Goal: Task Accomplishment & Management: Manage account settings

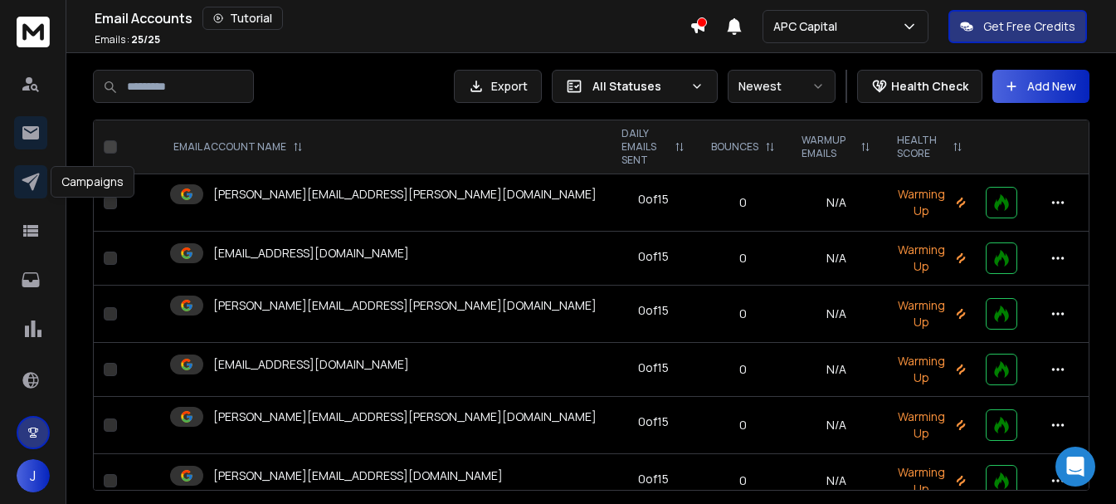
drag, startPoint x: 0, startPoint y: 0, endPoint x: 30, endPoint y: 178, distance: 180.0
click at [30, 178] on icon at bounding box center [30, 181] width 17 height 17
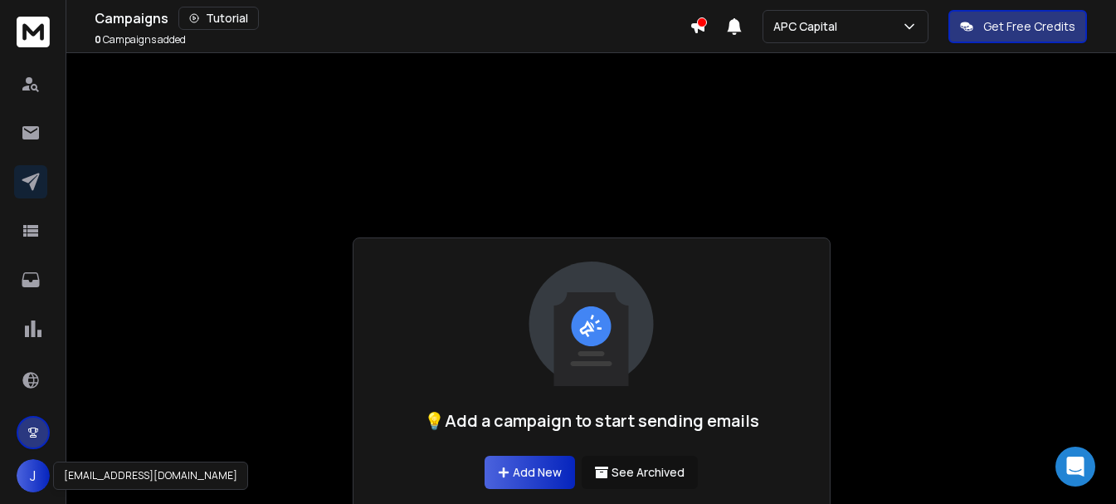
click at [31, 459] on span "J" at bounding box center [33, 475] width 33 height 33
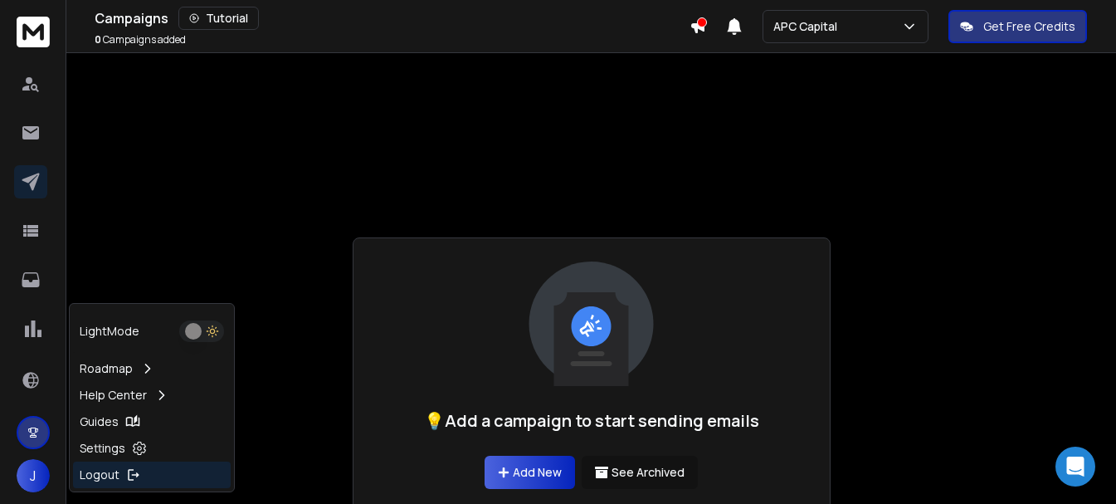
click at [110, 467] on p "Logout" at bounding box center [100, 474] width 40 height 17
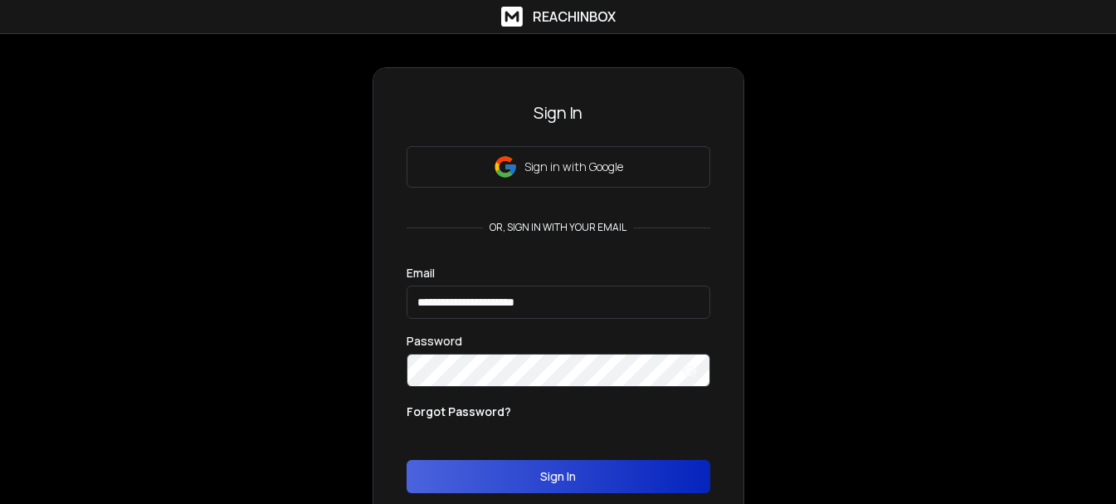
click at [498, 306] on input "**********" at bounding box center [559, 301] width 304 height 33
type input "**********"
click at [546, 483] on button "Sign In" at bounding box center [559, 476] width 304 height 33
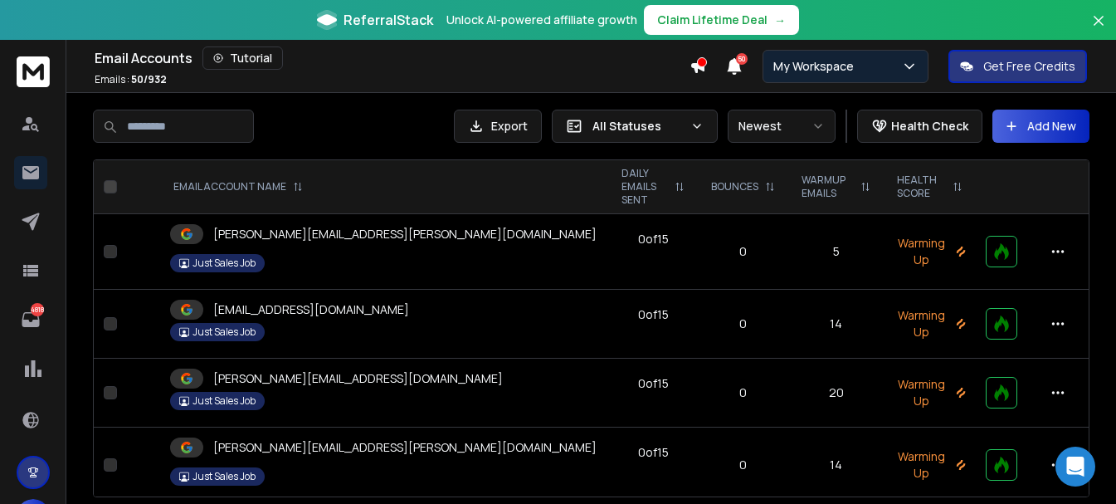
click at [835, 71] on p "My Workspace" at bounding box center [816, 66] width 87 height 17
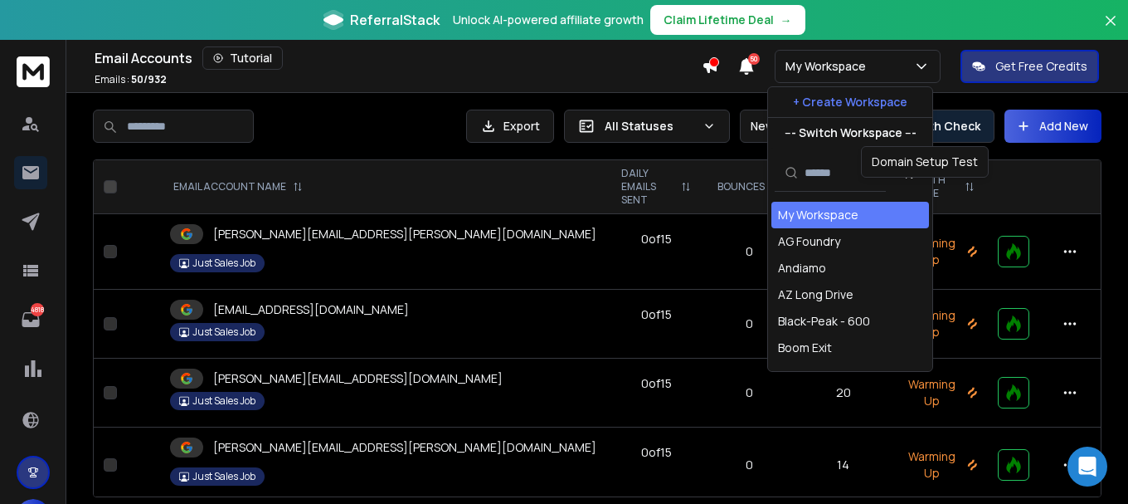
click at [980, 129] on button "Health Check" at bounding box center [931, 126] width 125 height 33
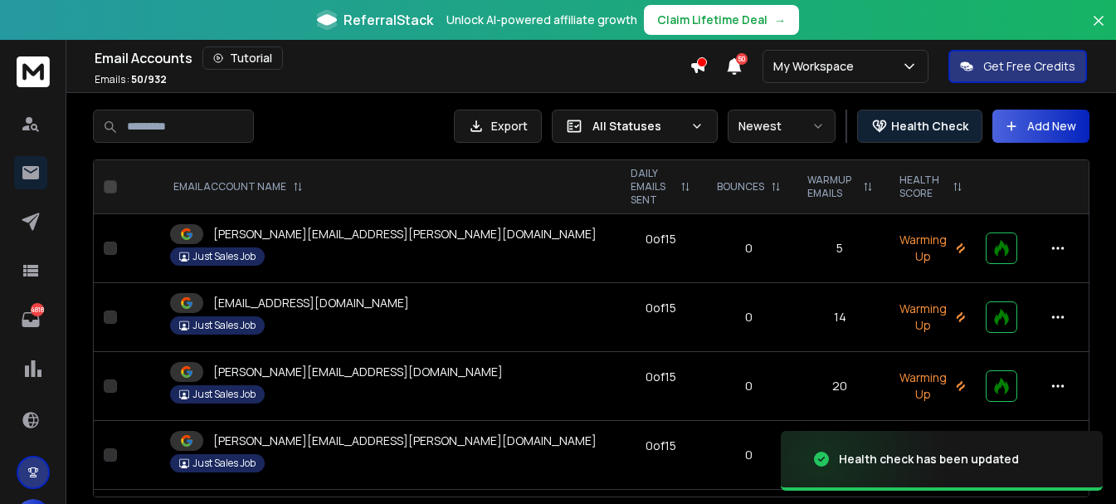
click at [676, 124] on p "All Statuses" at bounding box center [637, 126] width 91 height 17
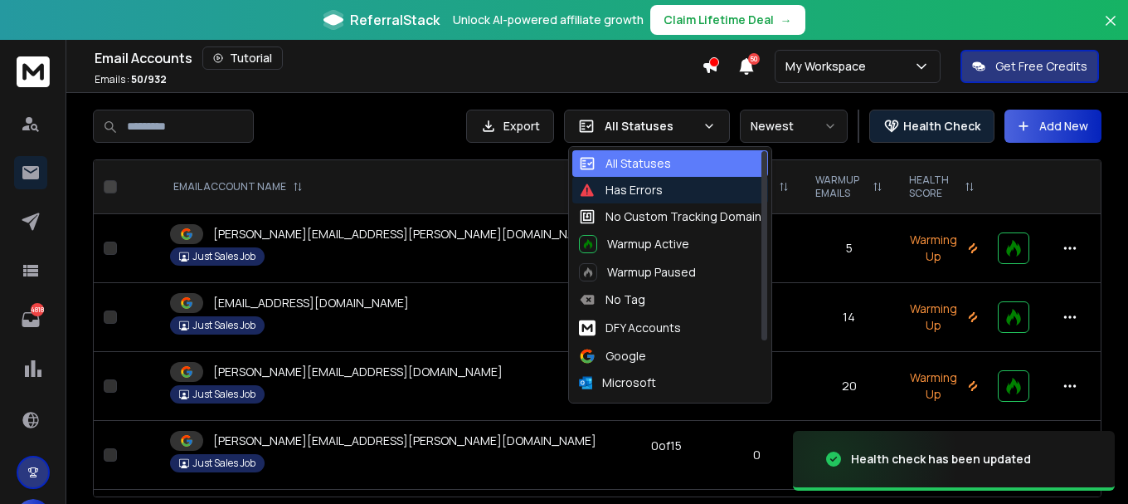
click at [648, 194] on div "Has Errors" at bounding box center [621, 190] width 84 height 17
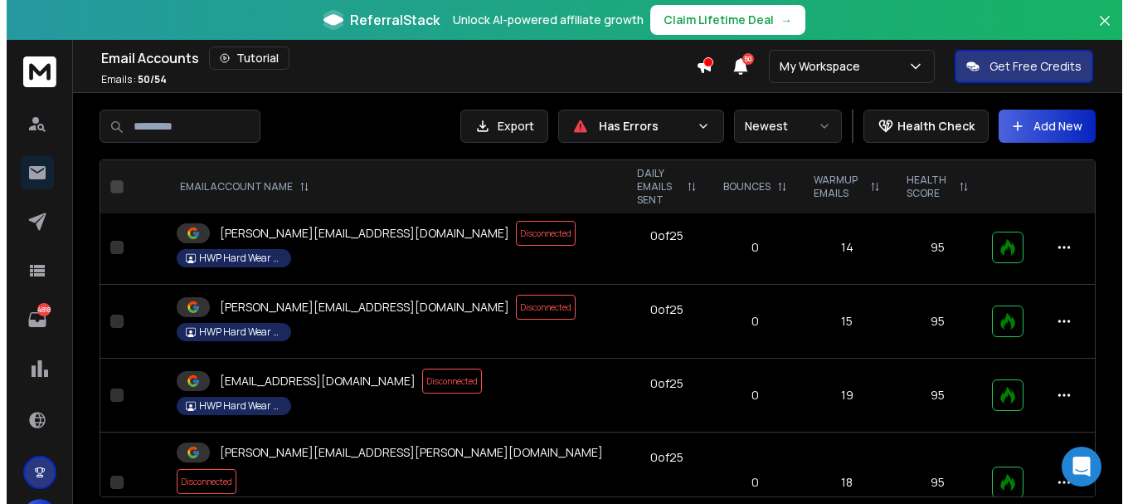
scroll to position [1106, 0]
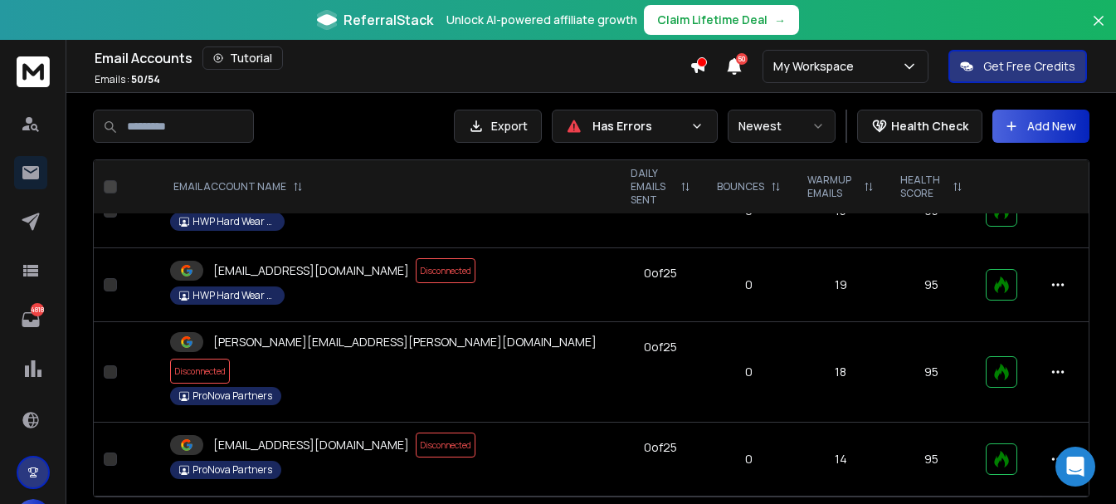
click at [343, 334] on p "rick.carlson@pronovanow.site" at bounding box center [404, 342] width 383 height 17
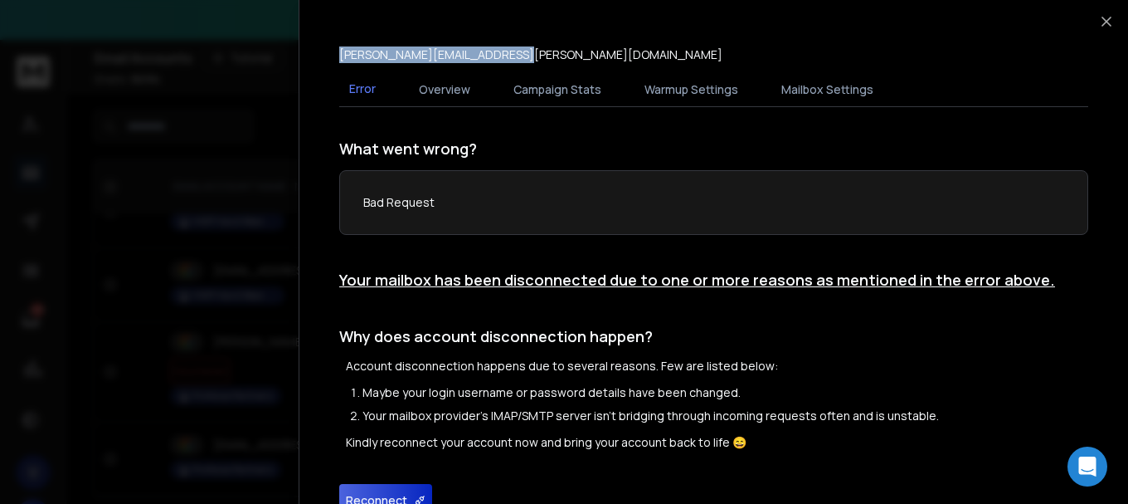
drag, startPoint x: 340, startPoint y: 55, endPoint x: 502, endPoint y: 48, distance: 161.9
click at [502, 48] on div "rick.carlson@pronovanow.site" at bounding box center [713, 54] width 749 height 17
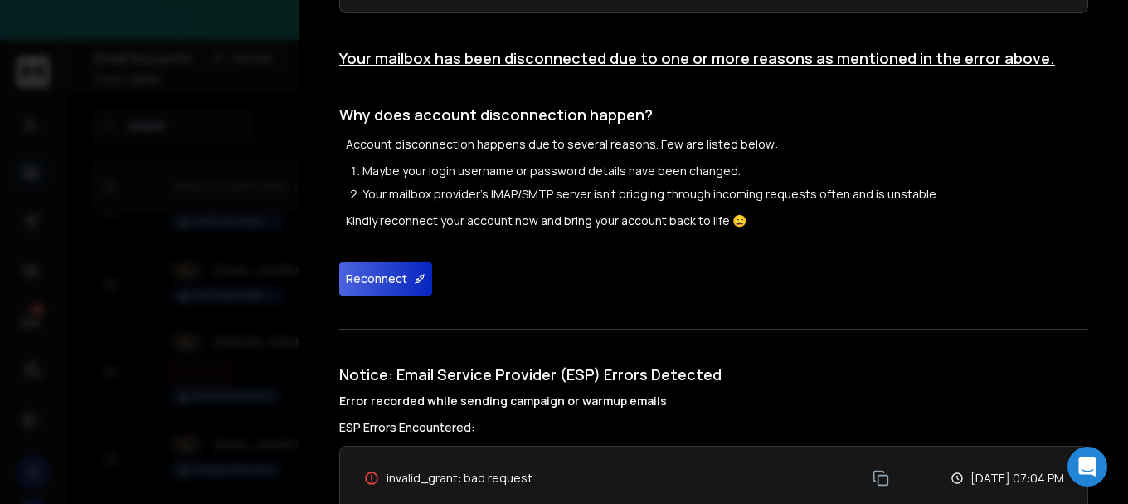
click at [387, 282] on button "Reconnect" at bounding box center [385, 278] width 93 height 33
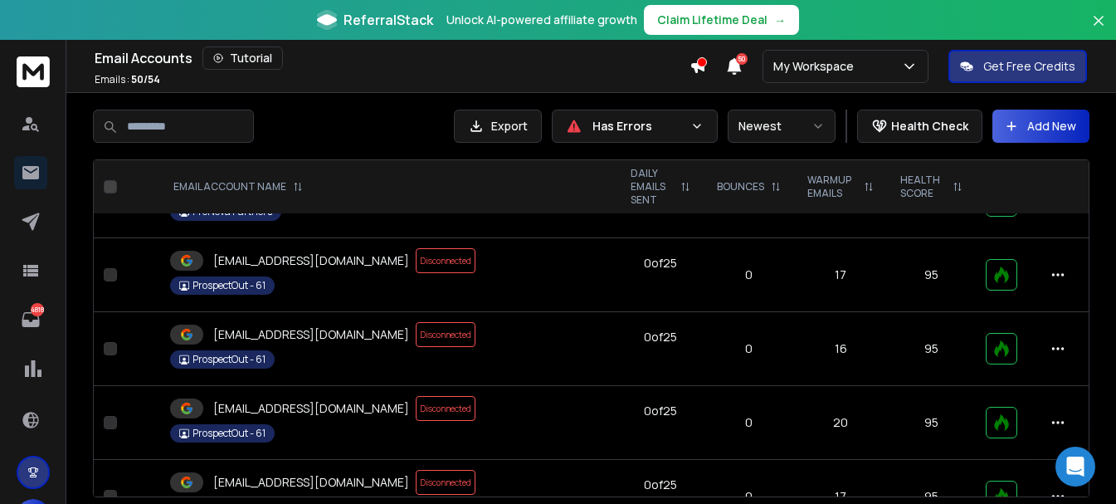
scroll to position [664, 0]
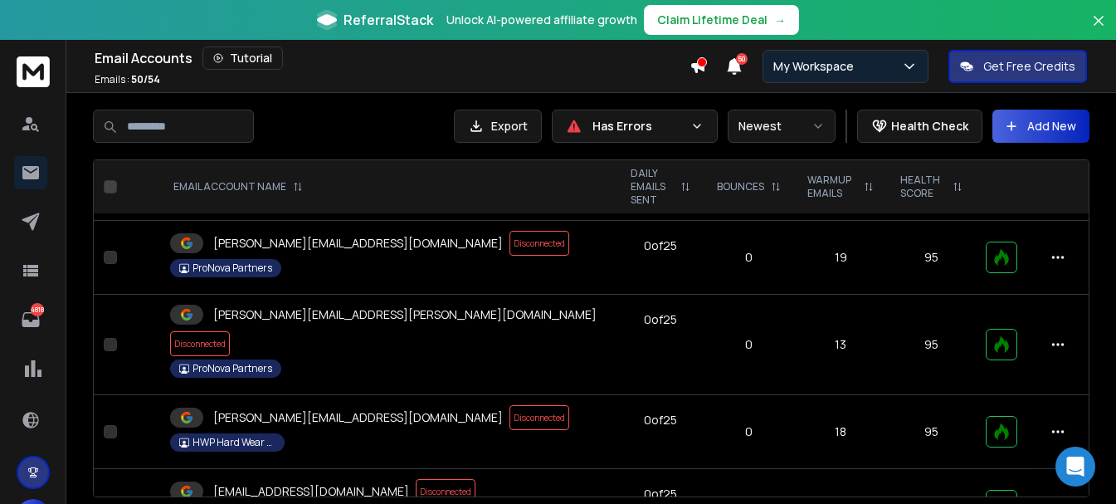
click at [850, 78] on button "My Workspace" at bounding box center [845, 66] width 166 height 33
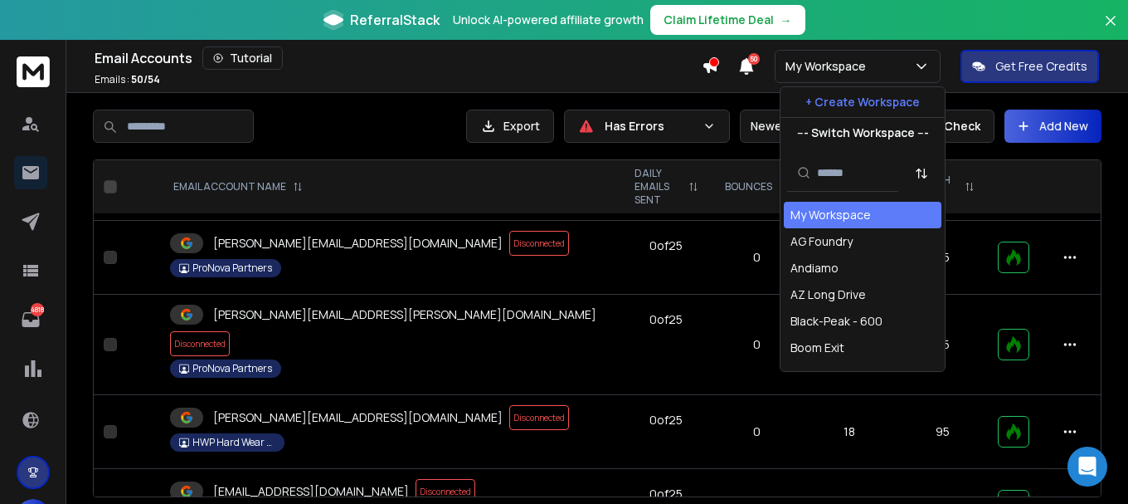
click at [855, 180] on input "text" at bounding box center [852, 172] width 71 height 37
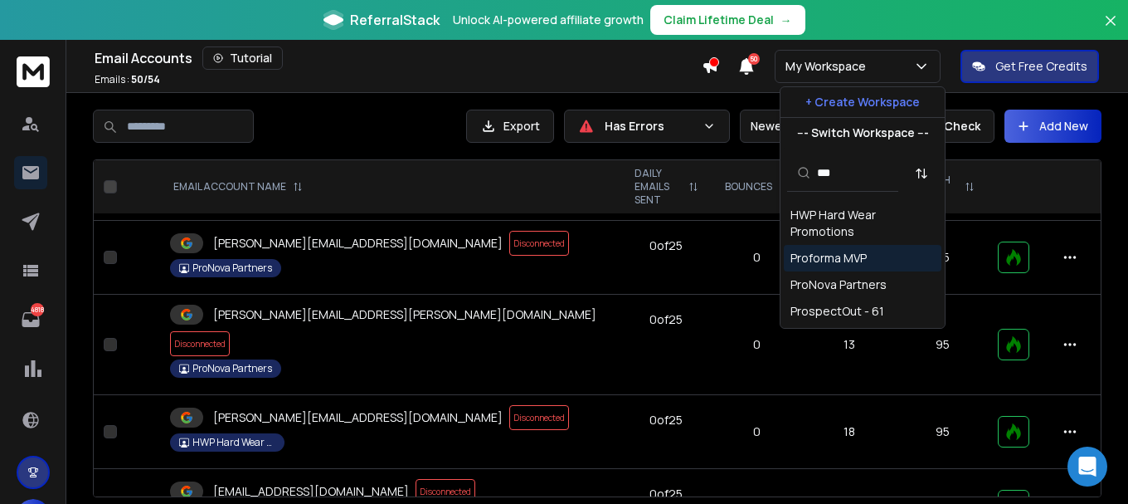
type input "***"
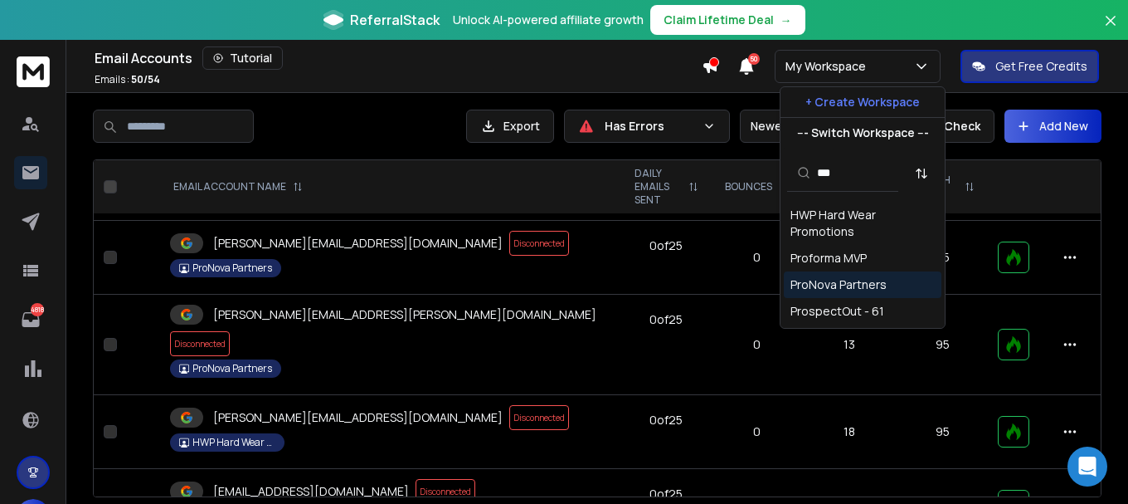
drag, startPoint x: 866, startPoint y: 268, endPoint x: 866, endPoint y: 280, distance: 12.4
click at [866, 280] on div "HWP Hard Wear Promotions Proforma MVP ProNova Partners ProspectOut - 61" at bounding box center [863, 263] width 158 height 123
click at [866, 280] on div "ProNova Partners" at bounding box center [839, 284] width 96 height 17
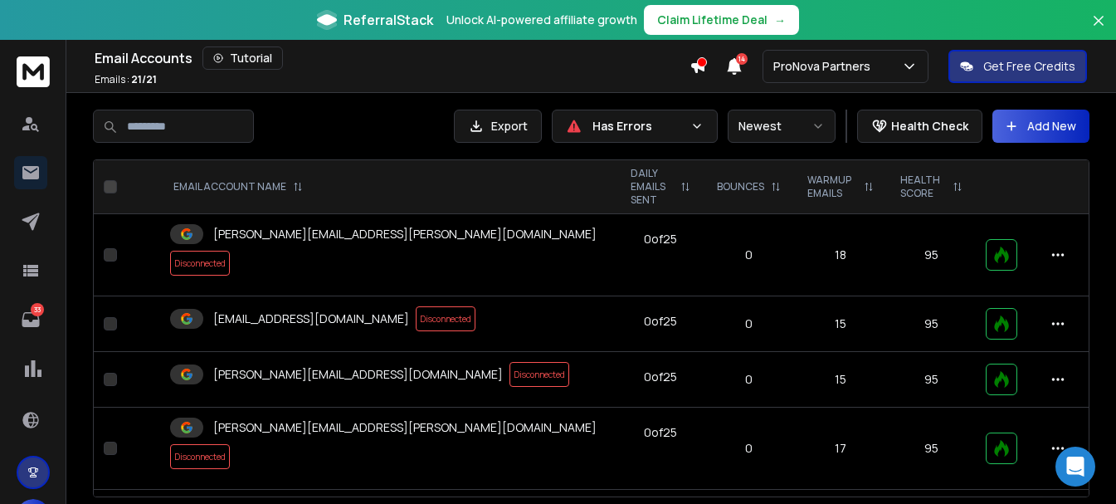
click at [230, 251] on span "Disconnected" at bounding box center [200, 263] width 60 height 25
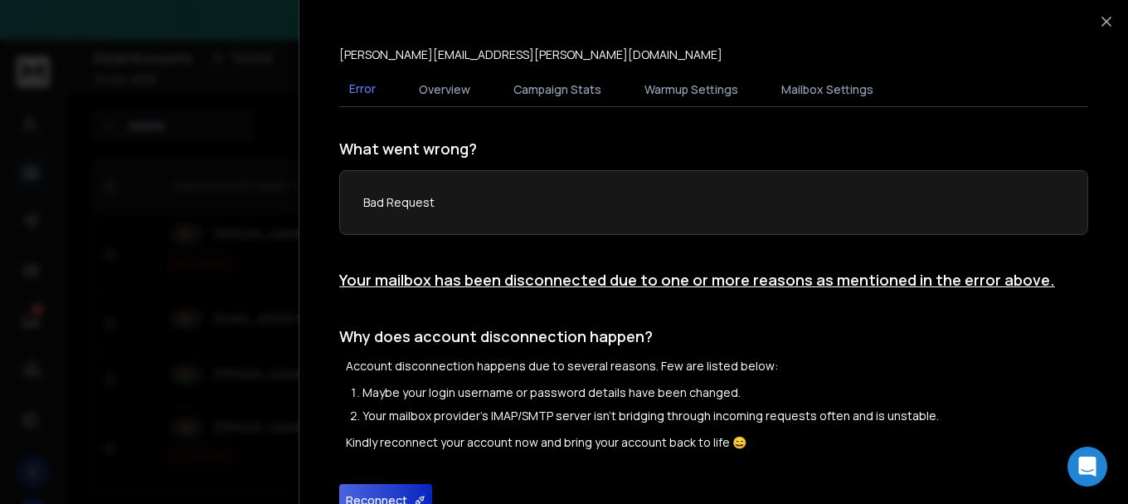
scroll to position [110, 0]
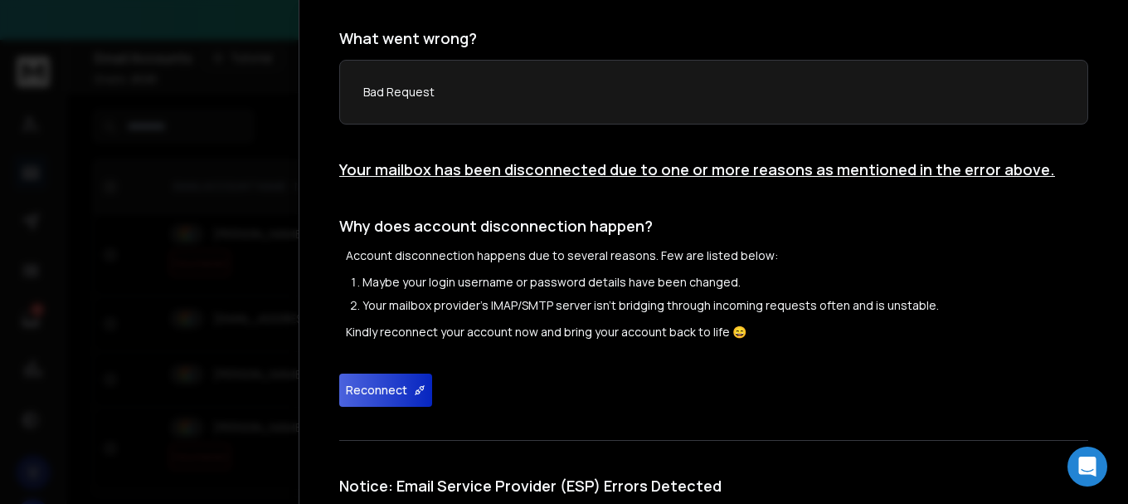
click at [372, 390] on button "Reconnect" at bounding box center [385, 389] width 93 height 33
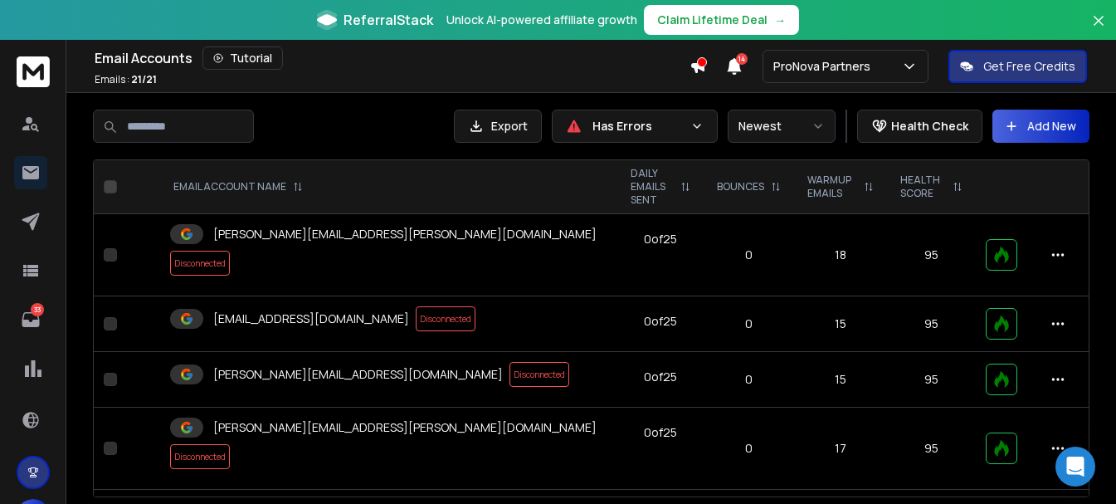
click at [353, 231] on p "[PERSON_NAME][EMAIL_ADDRESS][PERSON_NAME][DOMAIN_NAME]" at bounding box center [404, 234] width 383 height 17
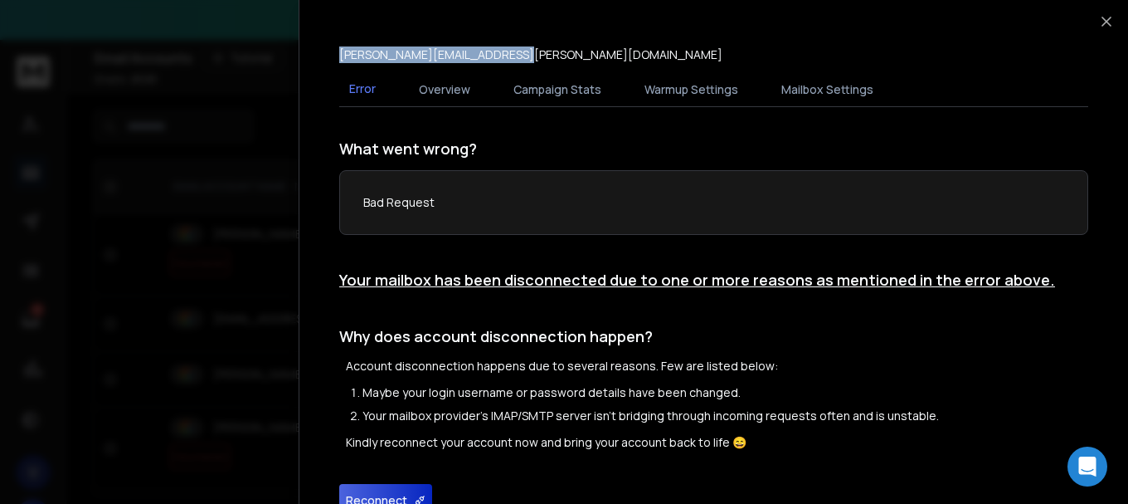
drag, startPoint x: 340, startPoint y: 56, endPoint x: 515, endPoint y: 52, distance: 175.1
click at [515, 52] on div "[PERSON_NAME][EMAIL_ADDRESS][PERSON_NAME][DOMAIN_NAME]" at bounding box center [713, 54] width 749 height 17
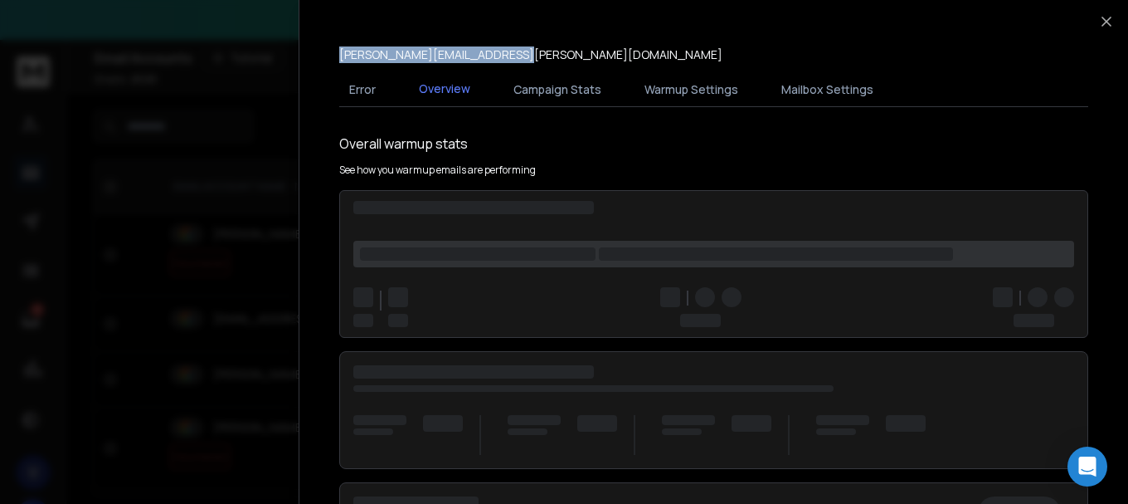
click at [208, 121] on div at bounding box center [564, 252] width 1128 height 504
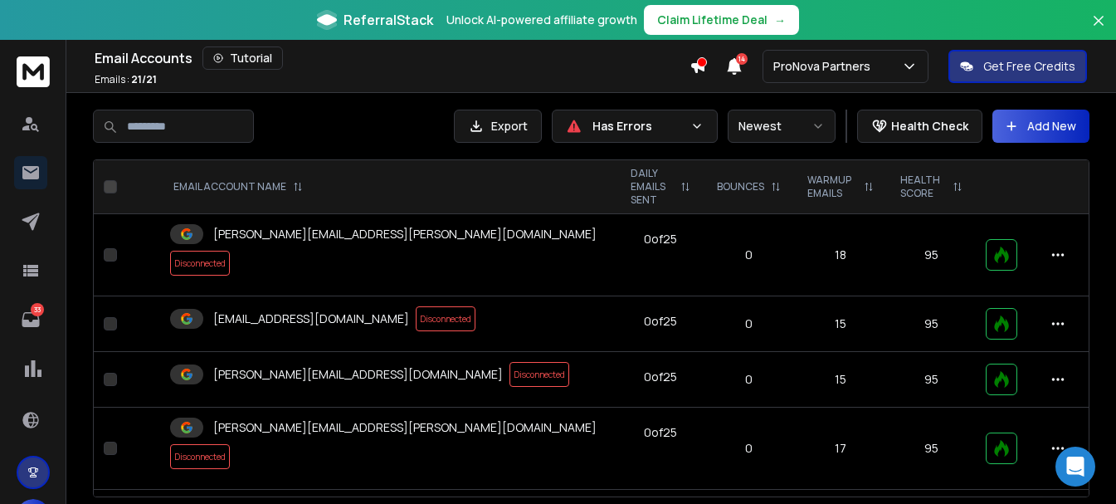
click at [230, 251] on span "Disconnected" at bounding box center [200, 263] width 60 height 25
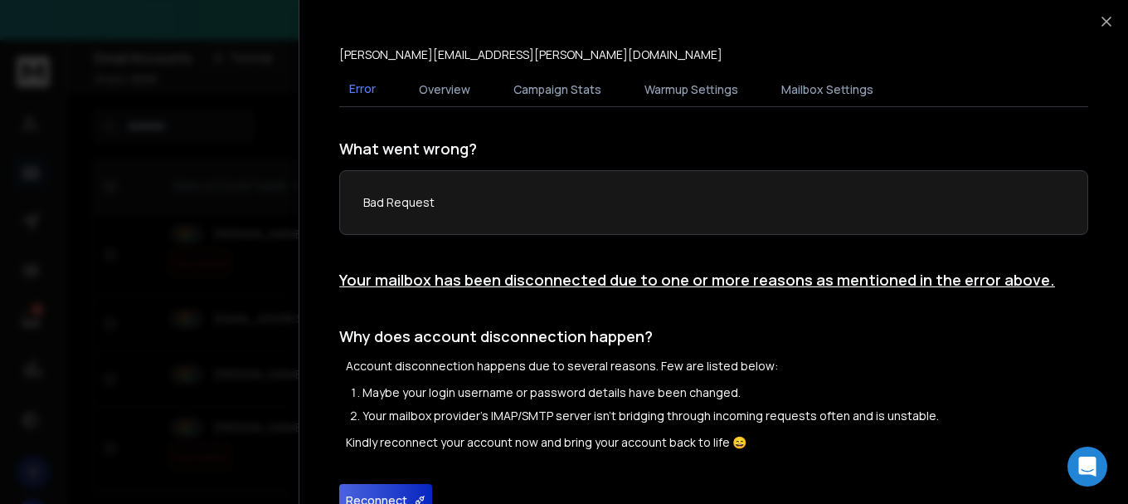
scroll to position [332, 0]
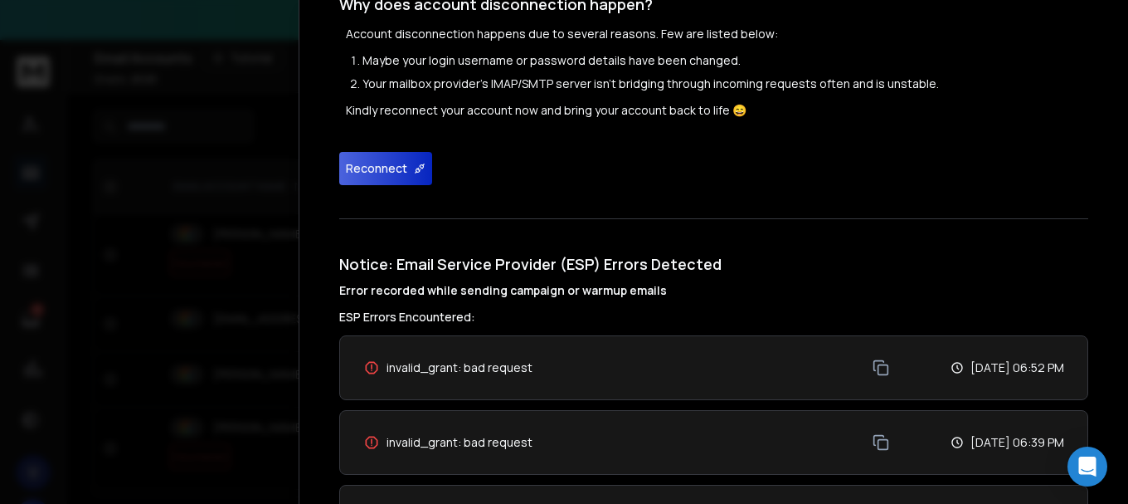
click at [373, 175] on button "Reconnect" at bounding box center [385, 168] width 93 height 33
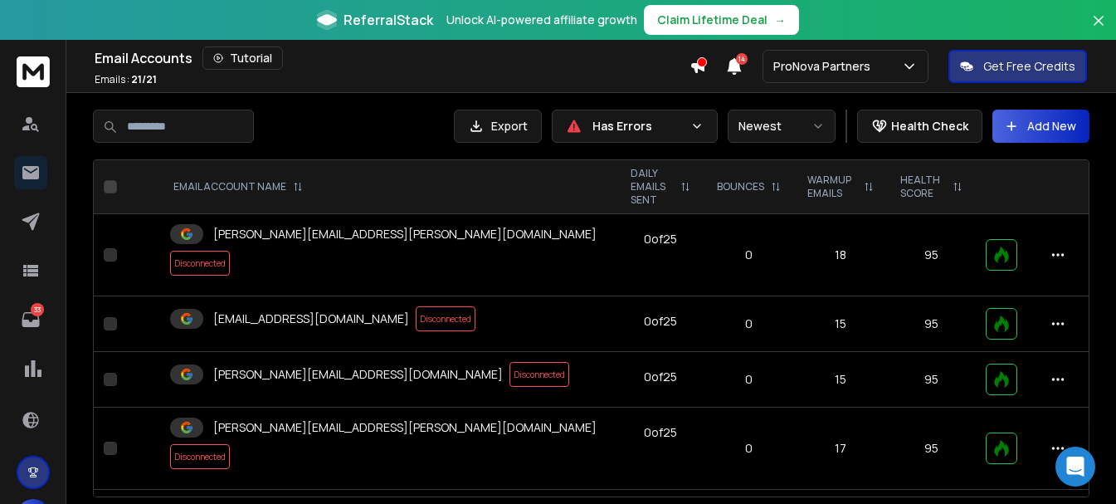
click at [230, 251] on span "Disconnected" at bounding box center [200, 263] width 60 height 25
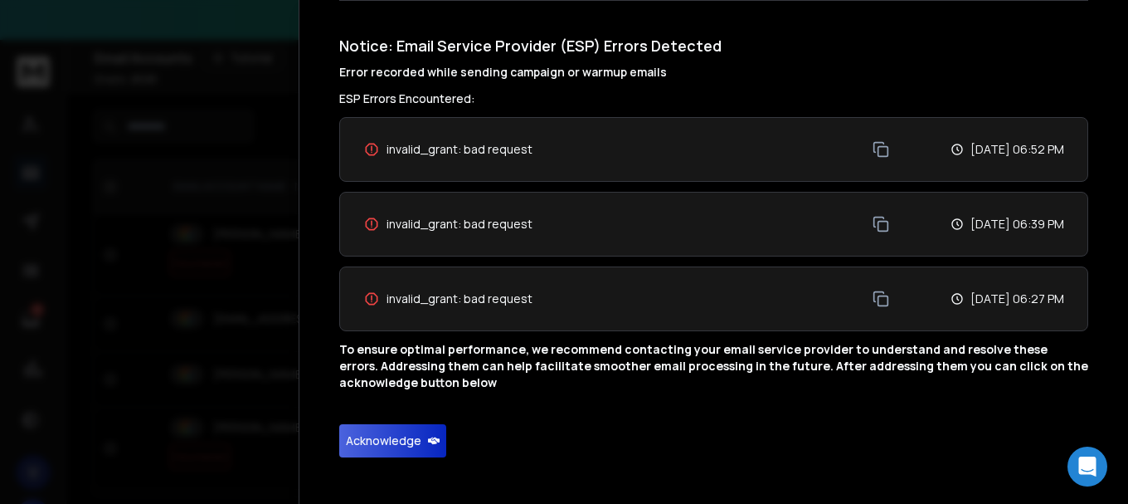
click at [394, 451] on button "Acknowledge" at bounding box center [392, 440] width 107 height 33
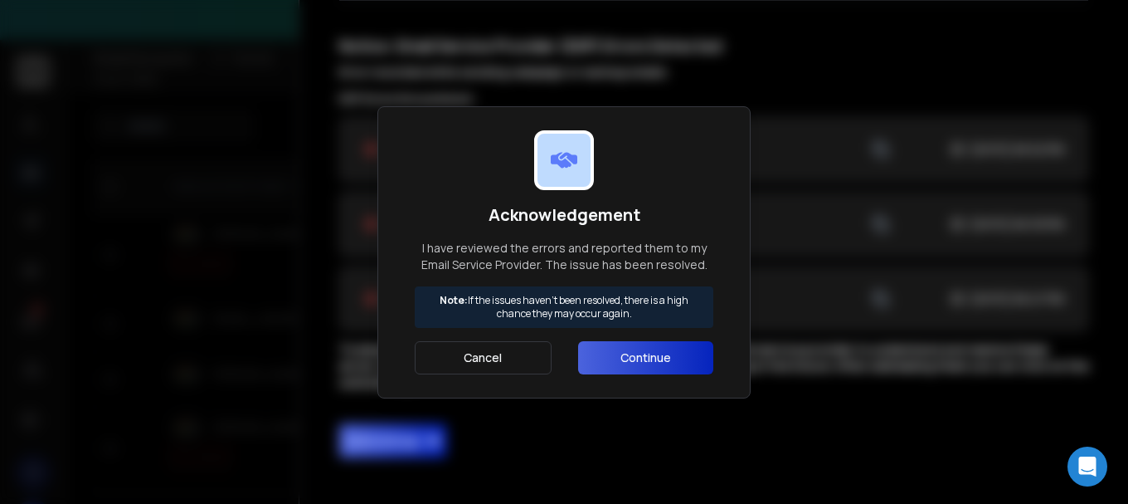
click at [642, 352] on button "Continue" at bounding box center [645, 357] width 135 height 33
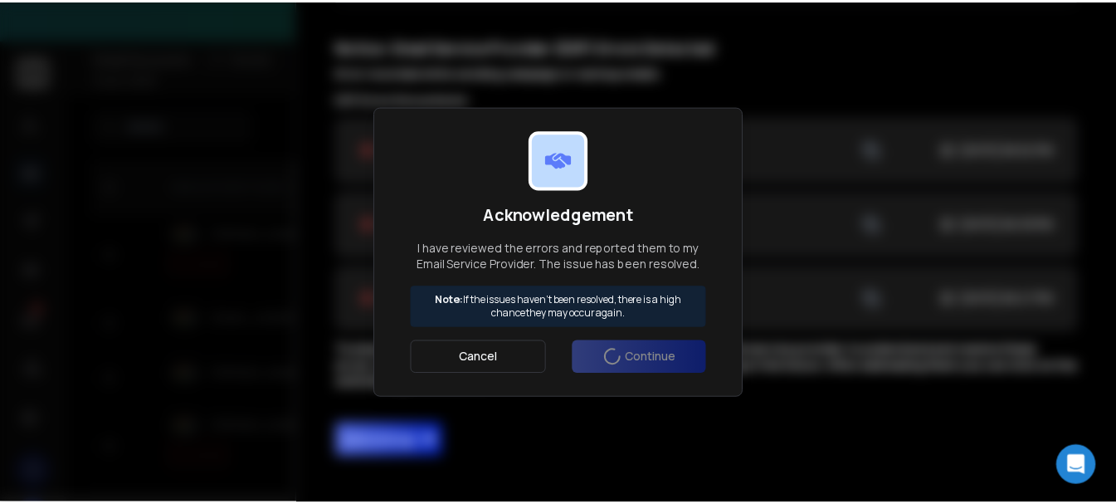
scroll to position [326, 0]
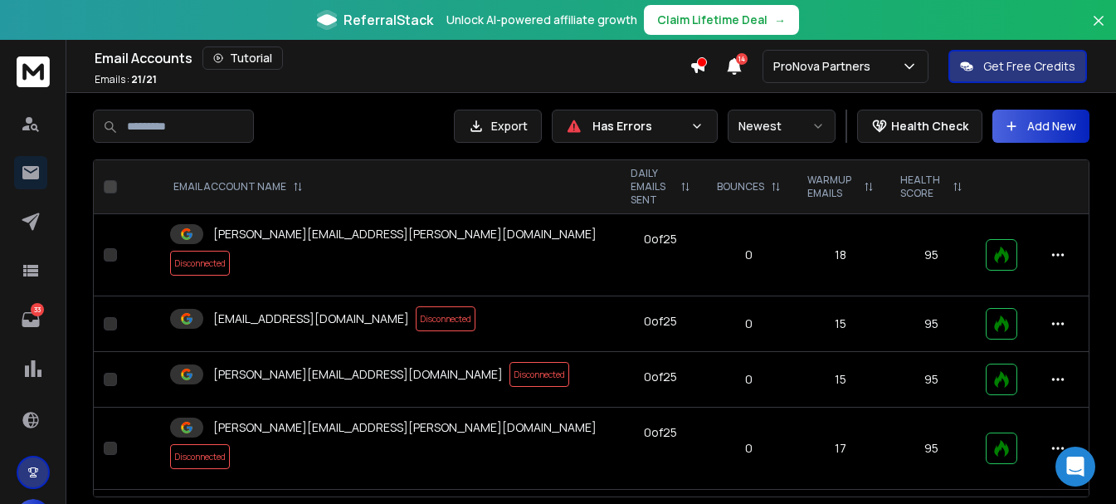
click at [77, 129] on div "Export Has Errors Newest Health Check Add New EMAIL ACCOUNT NAME DAILY EMAILS S…" at bounding box center [591, 303] width 1050 height 421
click at [827, 62] on p "ProNova Partners" at bounding box center [825, 66] width 104 height 17
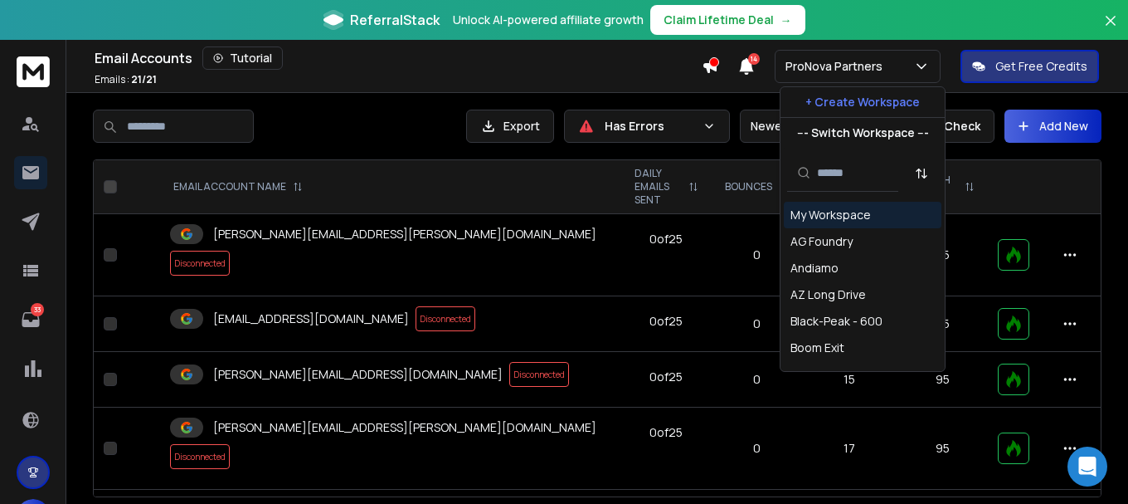
click at [842, 178] on input "text" at bounding box center [852, 172] width 71 height 37
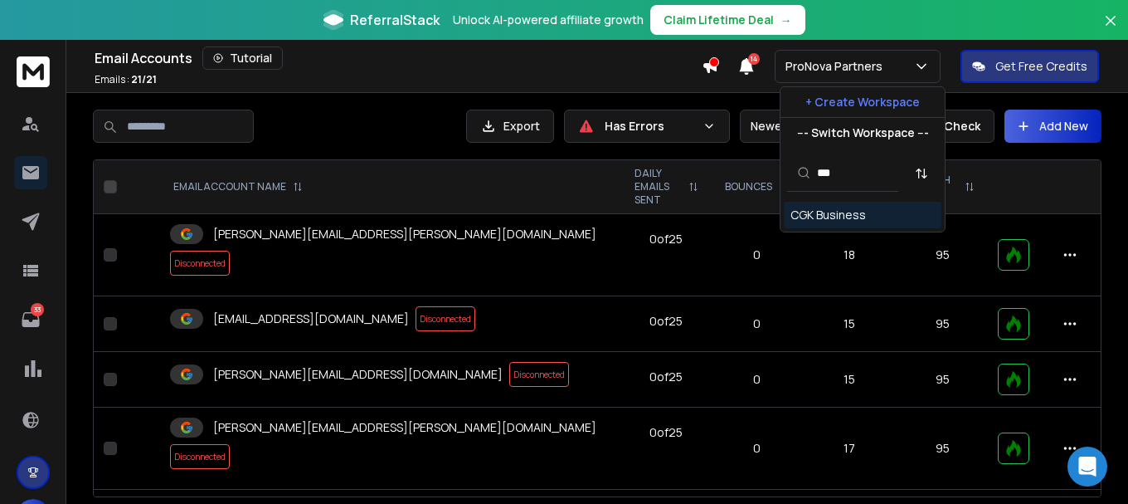
type input "***"
click at [844, 217] on div "CGK Business" at bounding box center [828, 215] width 75 height 17
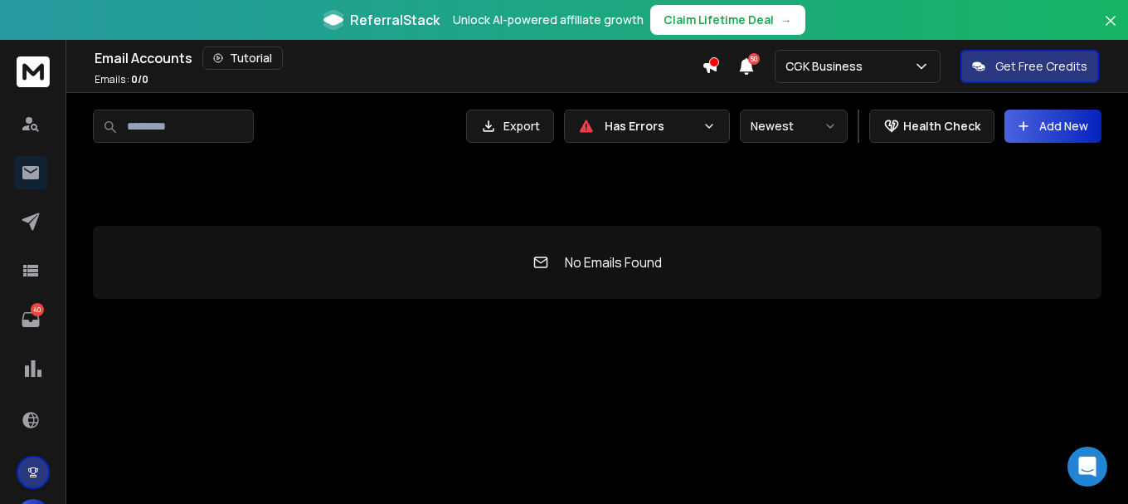
click at [593, 122] on icon at bounding box center [586, 126] width 17 height 17
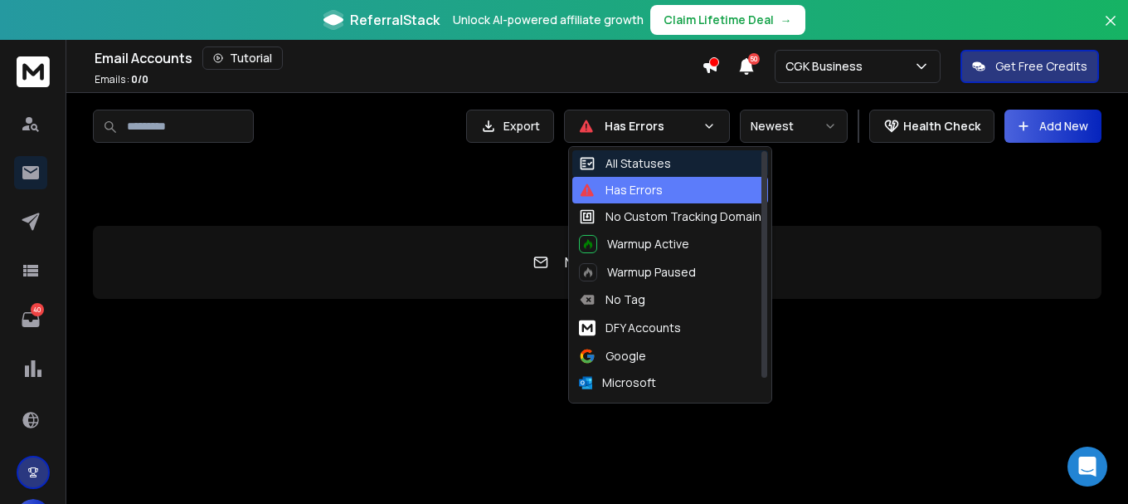
click at [626, 164] on div "All Statuses" at bounding box center [625, 163] width 92 height 17
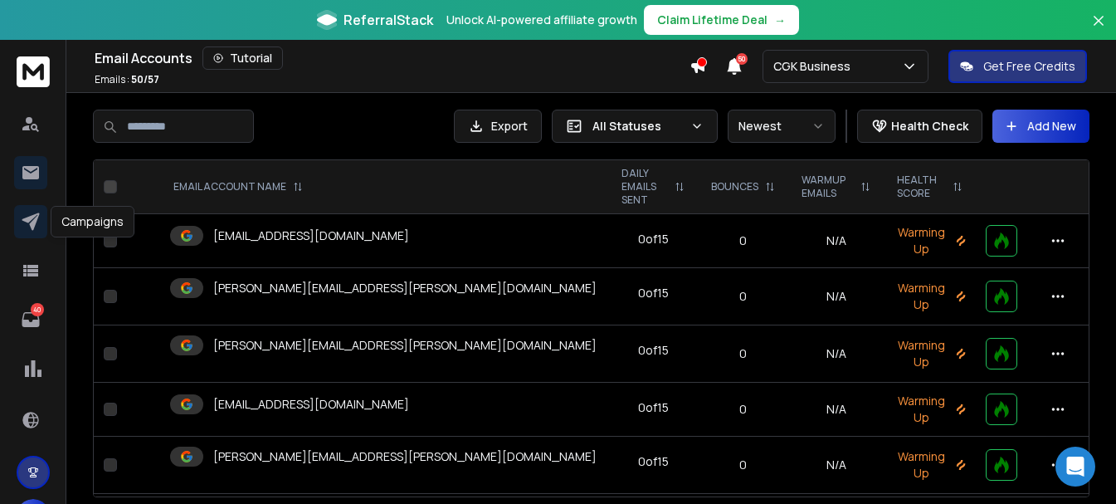
click at [44, 222] on link at bounding box center [30, 221] width 33 height 33
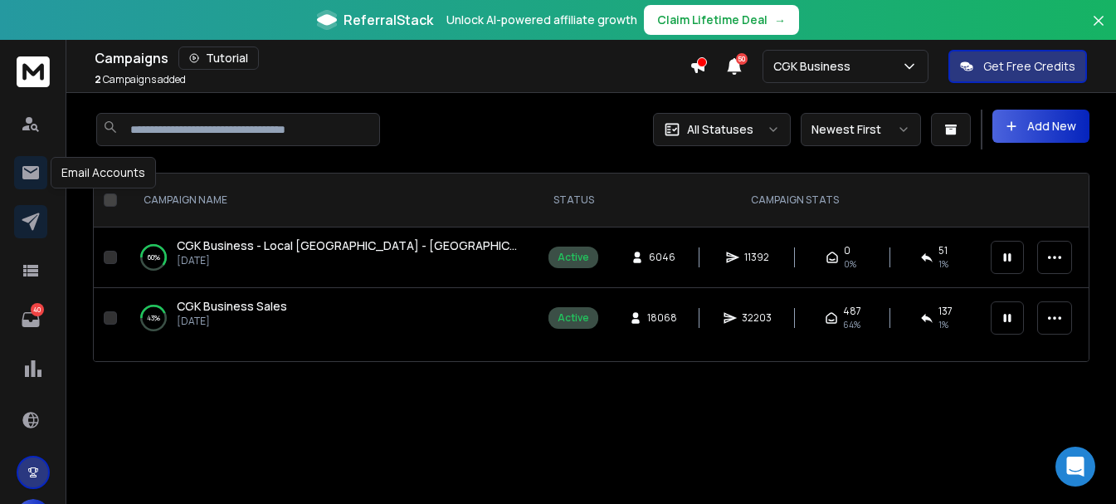
click at [26, 179] on icon at bounding box center [30, 172] width 17 height 13
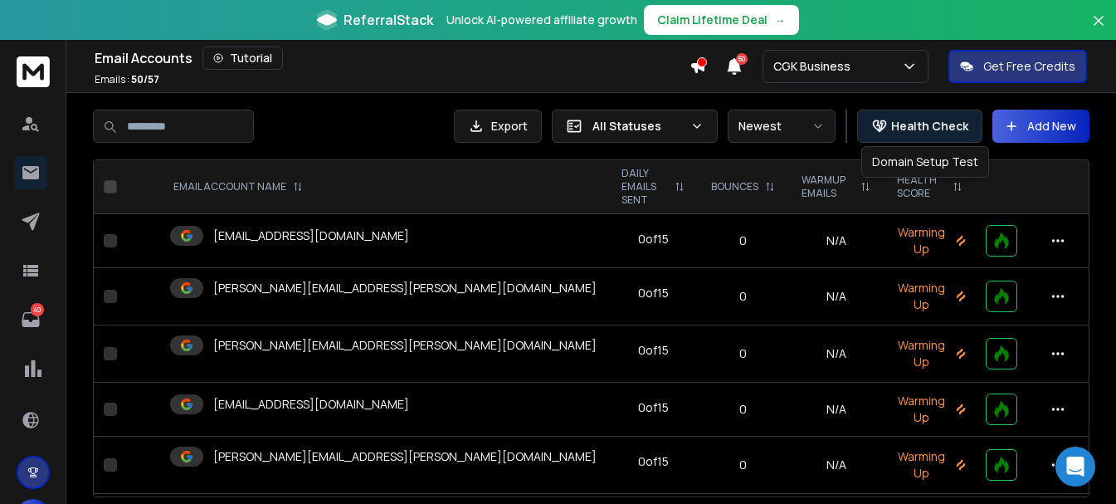
click at [914, 129] on p "Health Check" at bounding box center [929, 126] width 77 height 17
drag, startPoint x: 215, startPoint y: 236, endPoint x: 333, endPoint y: 236, distance: 117.8
click at [333, 236] on div "[EMAIL_ADDRESS][DOMAIN_NAME]" at bounding box center [384, 236] width 428 height 20
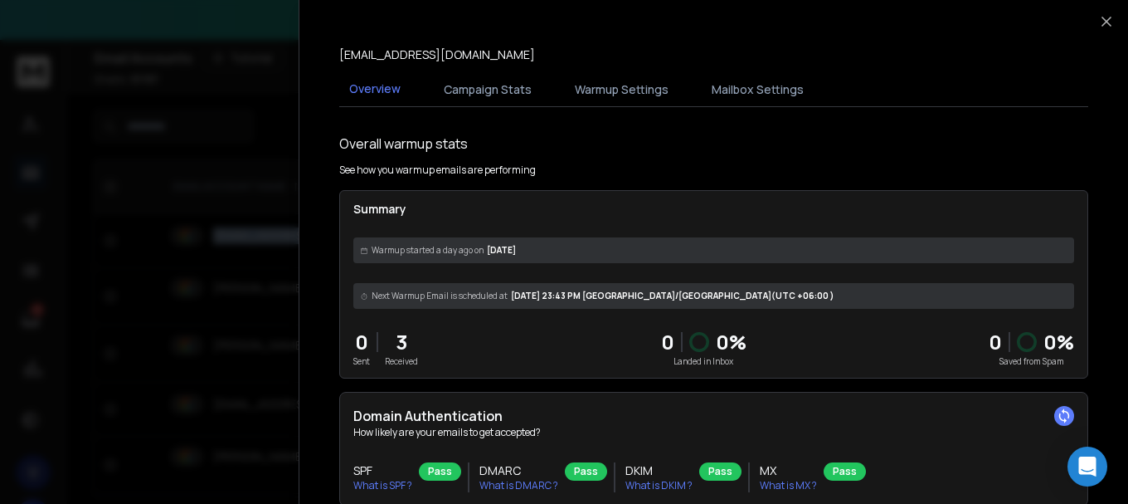
click at [176, 168] on div at bounding box center [564, 252] width 1128 height 504
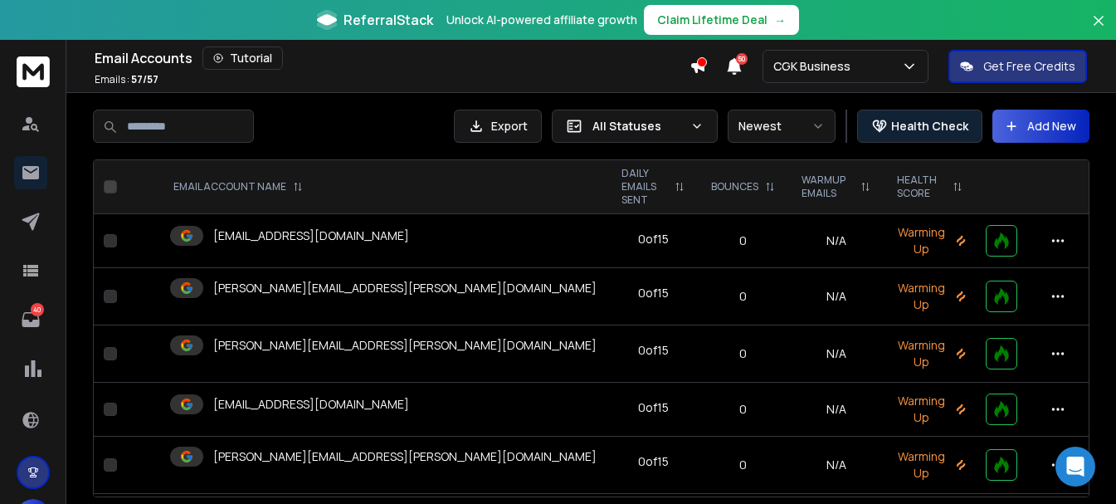
click at [1025, 135] on button "Add New" at bounding box center [1040, 126] width 97 height 33
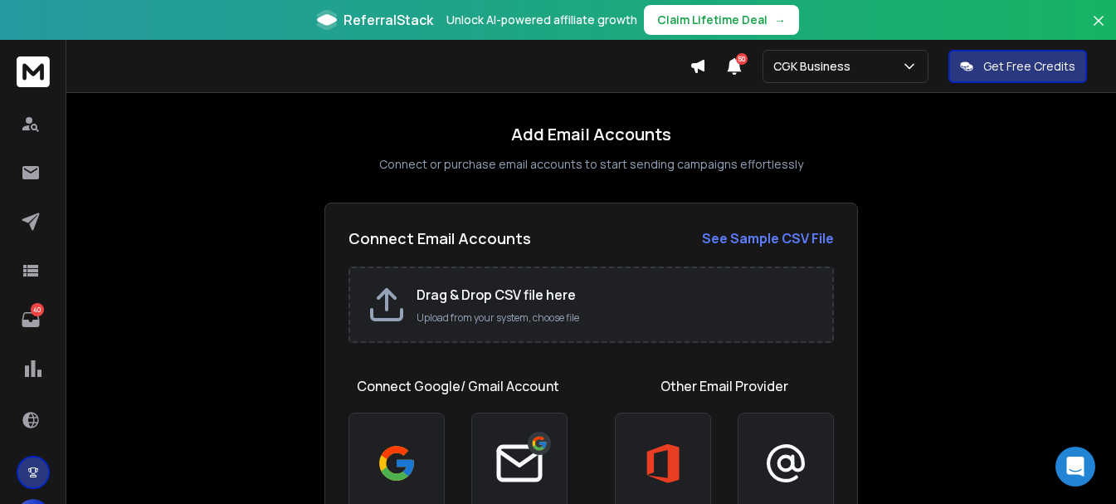
click at [398, 433] on div at bounding box center [396, 462] width 96 height 101
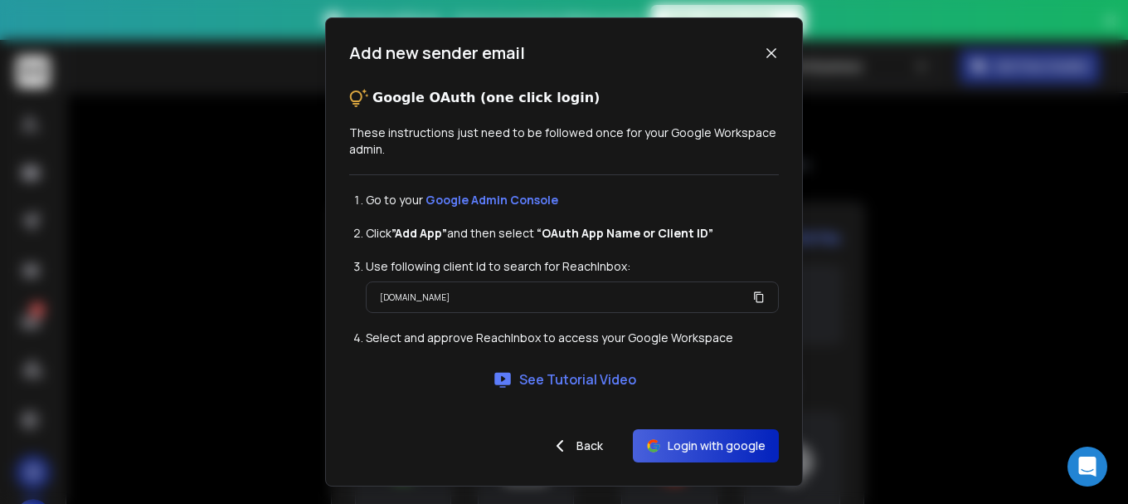
click at [730, 448] on button "Login with google" at bounding box center [706, 445] width 146 height 33
